Goal: Task Accomplishment & Management: Manage account settings

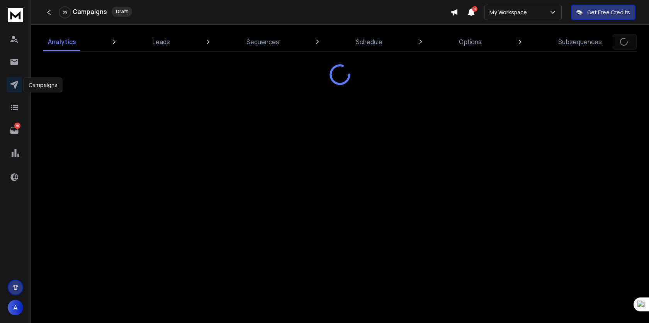
click at [14, 85] on icon at bounding box center [14, 84] width 8 height 8
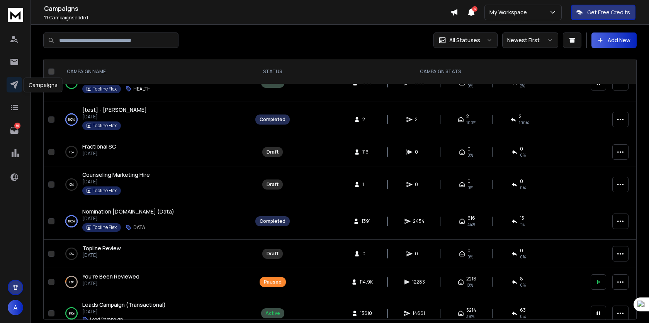
scroll to position [348, 0]
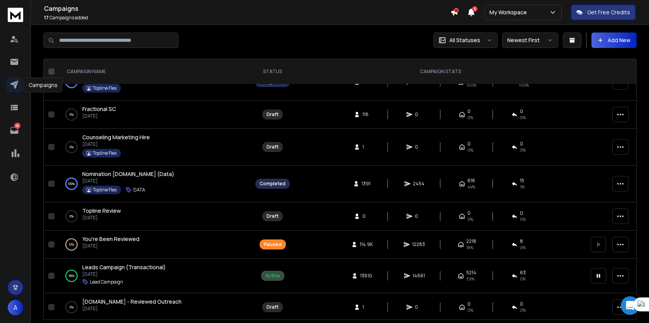
click at [139, 263] on span "Leads Campaign (Transactional)" at bounding box center [123, 266] width 83 height 7
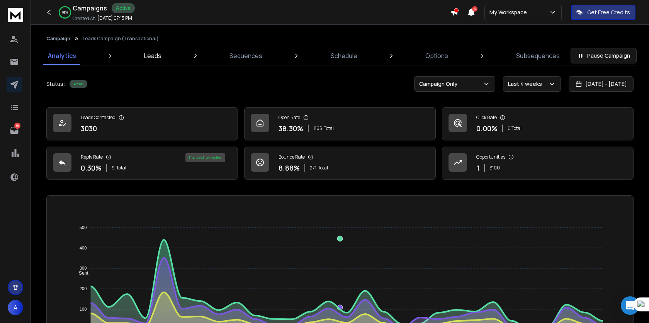
click at [151, 61] on link "Leads" at bounding box center [152, 55] width 27 height 19
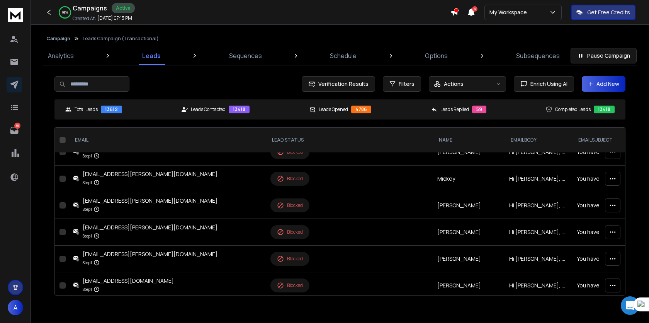
scroll to position [1277, 0]
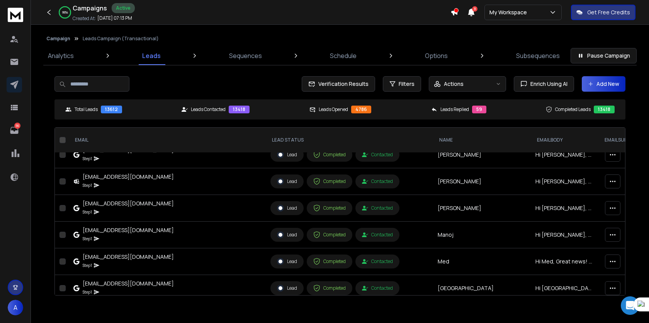
click at [135, 279] on div "[EMAIL_ADDRESS][DOMAIN_NAME]" at bounding box center [128, 283] width 91 height 8
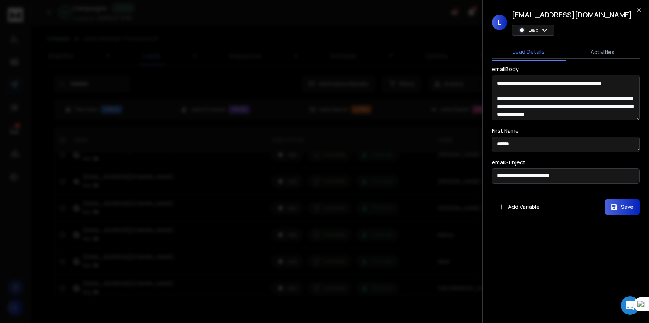
scroll to position [85, 0]
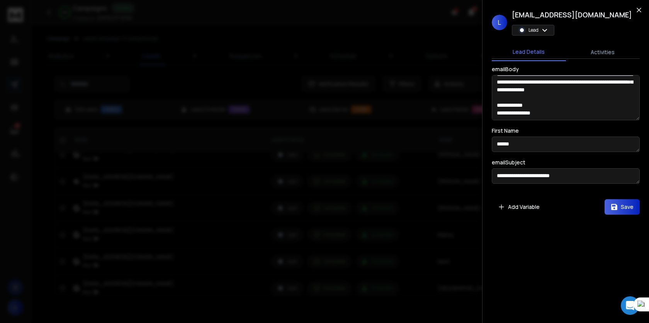
click at [637, 12] on icon "button" at bounding box center [639, 10] width 8 height 8
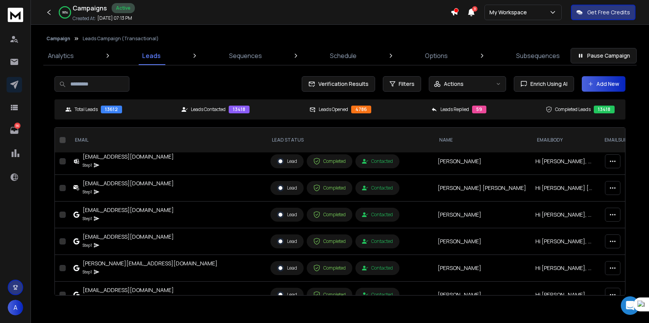
scroll to position [2158, 0]
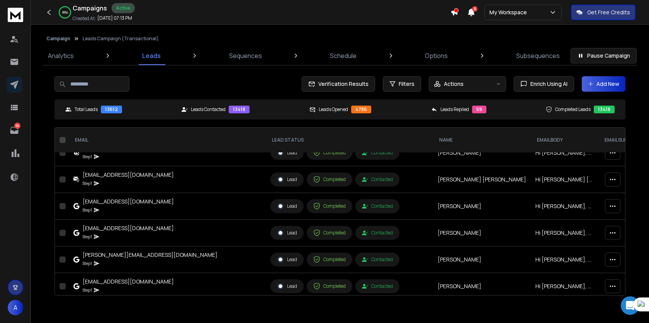
click at [177, 224] on div "[EMAIL_ADDRESS][DOMAIN_NAME] Step 1" at bounding box center [167, 232] width 188 height 17
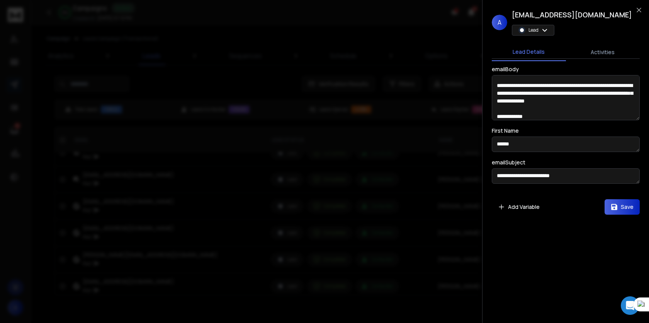
scroll to position [42, 0]
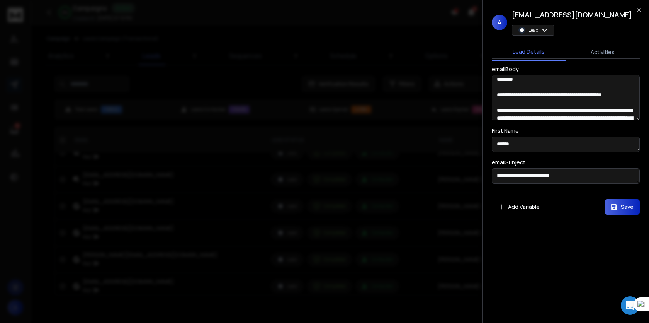
drag, startPoint x: 548, startPoint y: 103, endPoint x: 496, endPoint y: 102, distance: 51.8
click at [496, 102] on textarea "**********" at bounding box center [566, 97] width 148 height 45
click at [356, 104] on div at bounding box center [324, 161] width 649 height 323
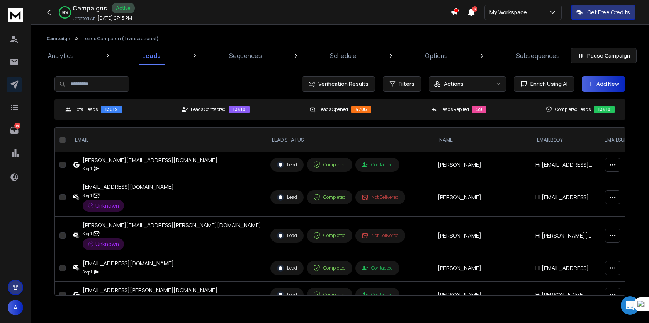
scroll to position [0, 0]
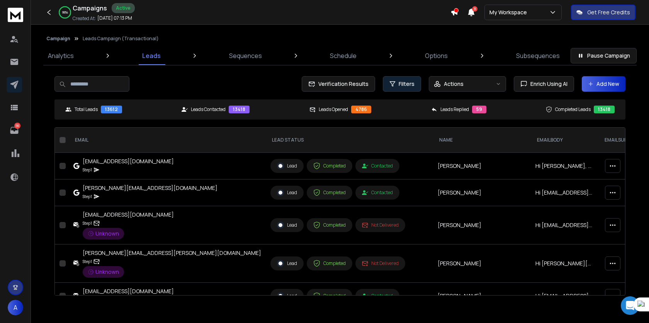
click at [413, 82] on span "Filters" at bounding box center [407, 84] width 16 height 8
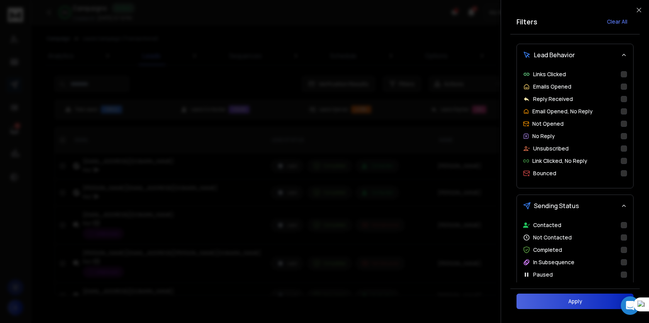
click at [387, 59] on div at bounding box center [324, 161] width 649 height 323
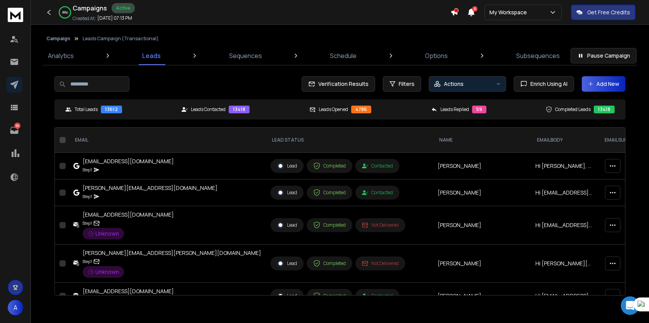
click at [465, 81] on div "Actions" at bounding box center [463, 84] width 59 height 8
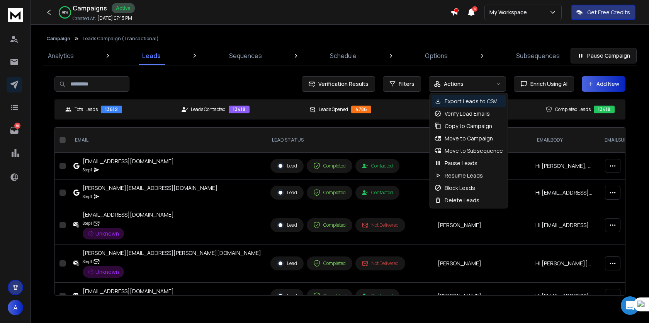
click at [253, 73] on div "Verification Results Filters Actions Enrich Using AI Add New Total Leads 13612 …" at bounding box center [339, 181] width 593 height 217
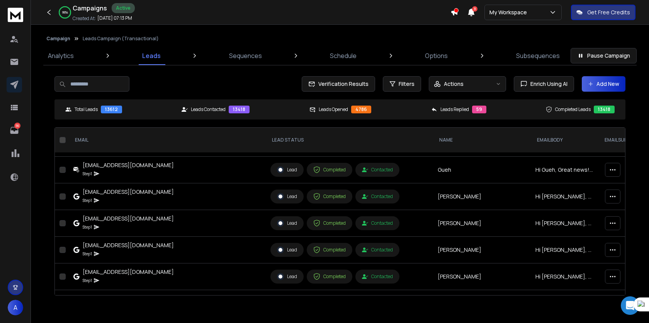
scroll to position [2601, 0]
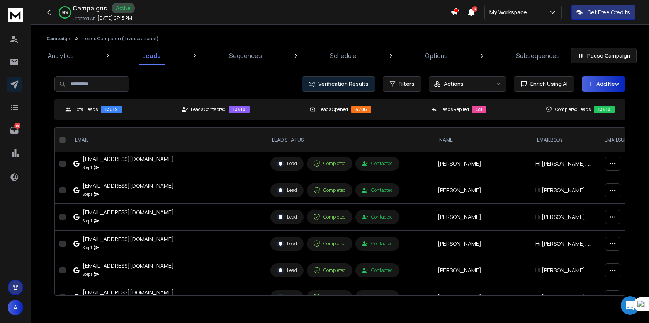
click at [358, 84] on span "Verification Results" at bounding box center [341, 84] width 53 height 8
click at [406, 80] on span "Filters" at bounding box center [407, 84] width 16 height 8
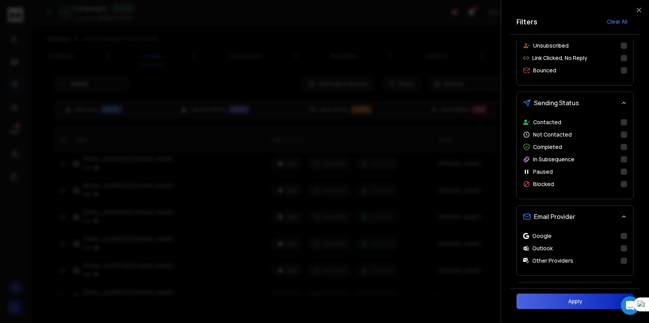
scroll to position [105, 0]
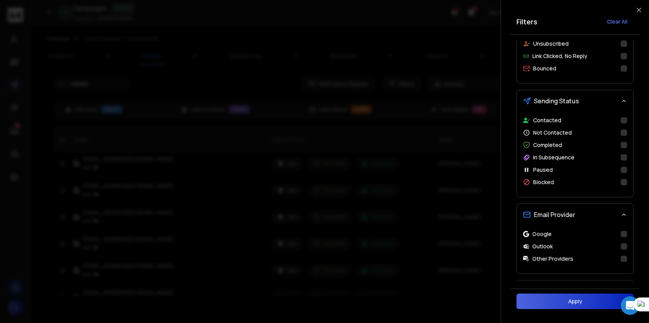
click at [624, 156] on button "In Subsequence" at bounding box center [624, 157] width 6 height 6
click at [624, 158] on button "In Subsequence" at bounding box center [624, 157] width 6 height 6
click at [624, 134] on button "Not Contacted" at bounding box center [624, 132] width 6 height 6
click at [560, 304] on button "Apply" at bounding box center [574, 300] width 117 height 15
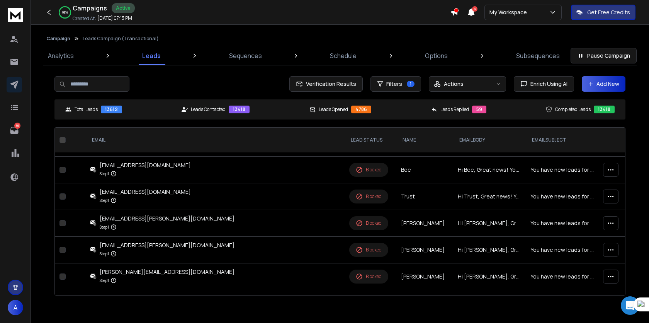
scroll to position [1187, 0]
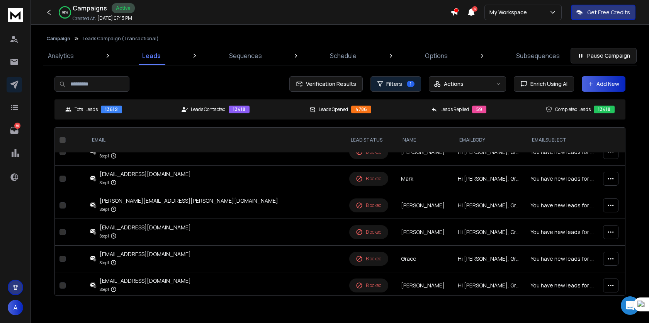
click at [394, 86] on span "Filters" at bounding box center [394, 84] width 16 height 8
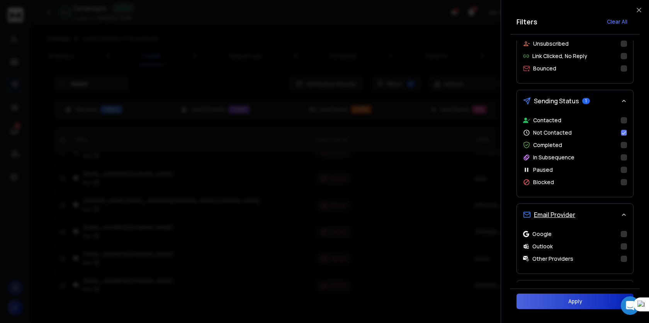
scroll to position [107, 0]
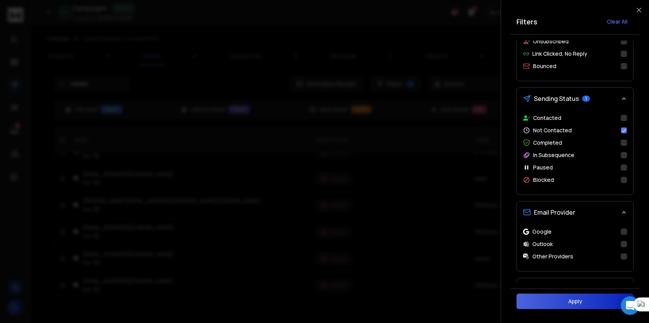
click at [625, 130] on button "Not Contacted" at bounding box center [624, 130] width 6 height 6
click at [625, 154] on button "In Subsequence" at bounding box center [624, 155] width 6 height 6
click at [624, 152] on button "In Subsequence" at bounding box center [624, 155] width 6 height 6
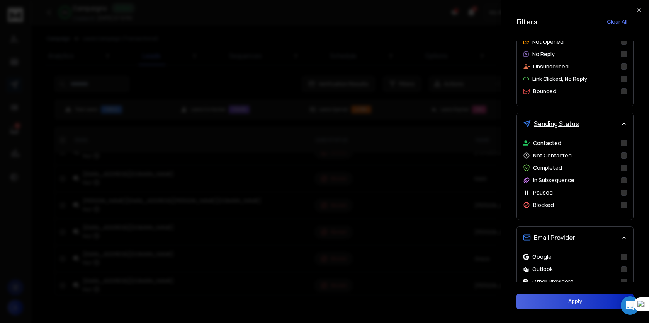
scroll to position [84, 0]
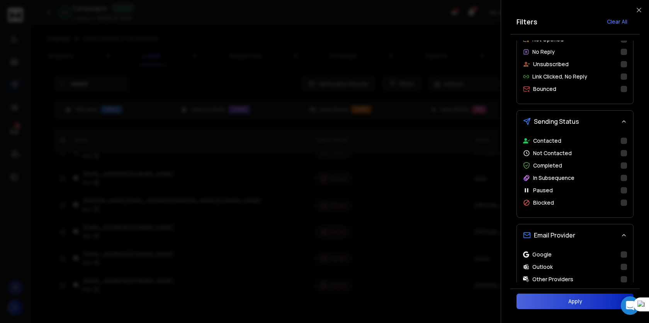
click at [624, 153] on button "Not Contacted" at bounding box center [624, 153] width 6 height 6
click at [556, 305] on button "Apply" at bounding box center [574, 300] width 117 height 15
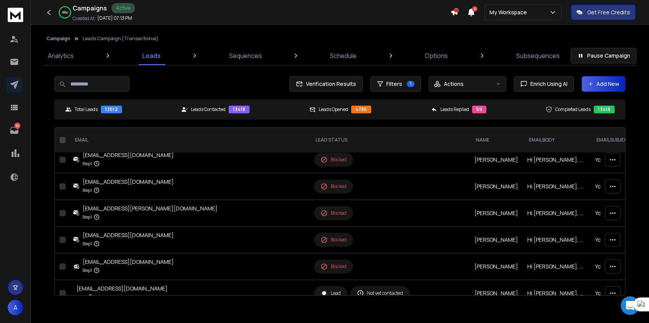
scroll to position [3340, 0]
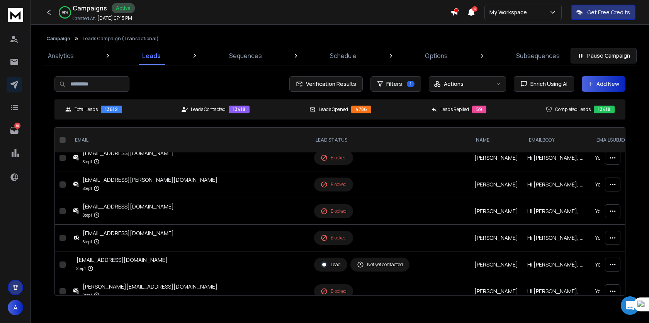
click at [133, 256] on div "[EMAIL_ADDRESS][DOMAIN_NAME]" at bounding box center [121, 260] width 91 height 8
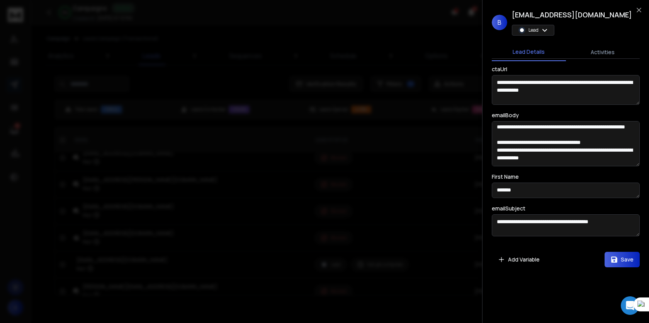
scroll to position [0, 0]
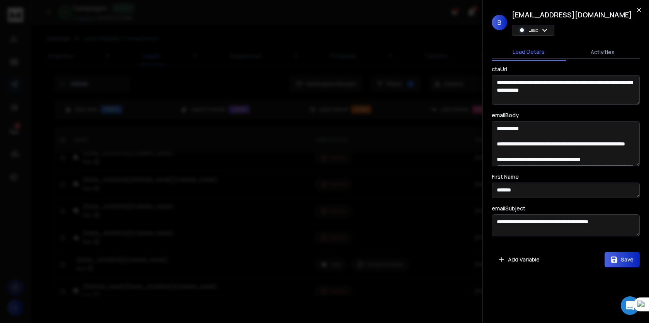
click at [638, 13] on icon "button" at bounding box center [639, 10] width 8 height 8
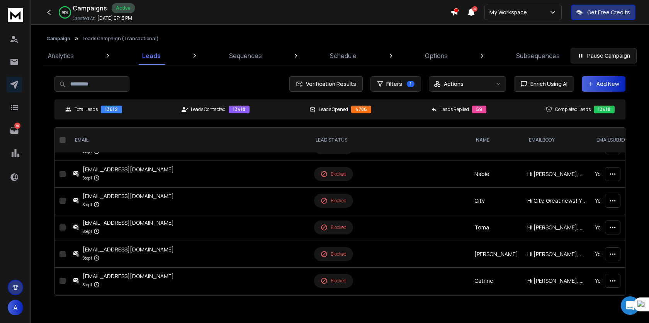
scroll to position [2718, 0]
